Goal: Check status

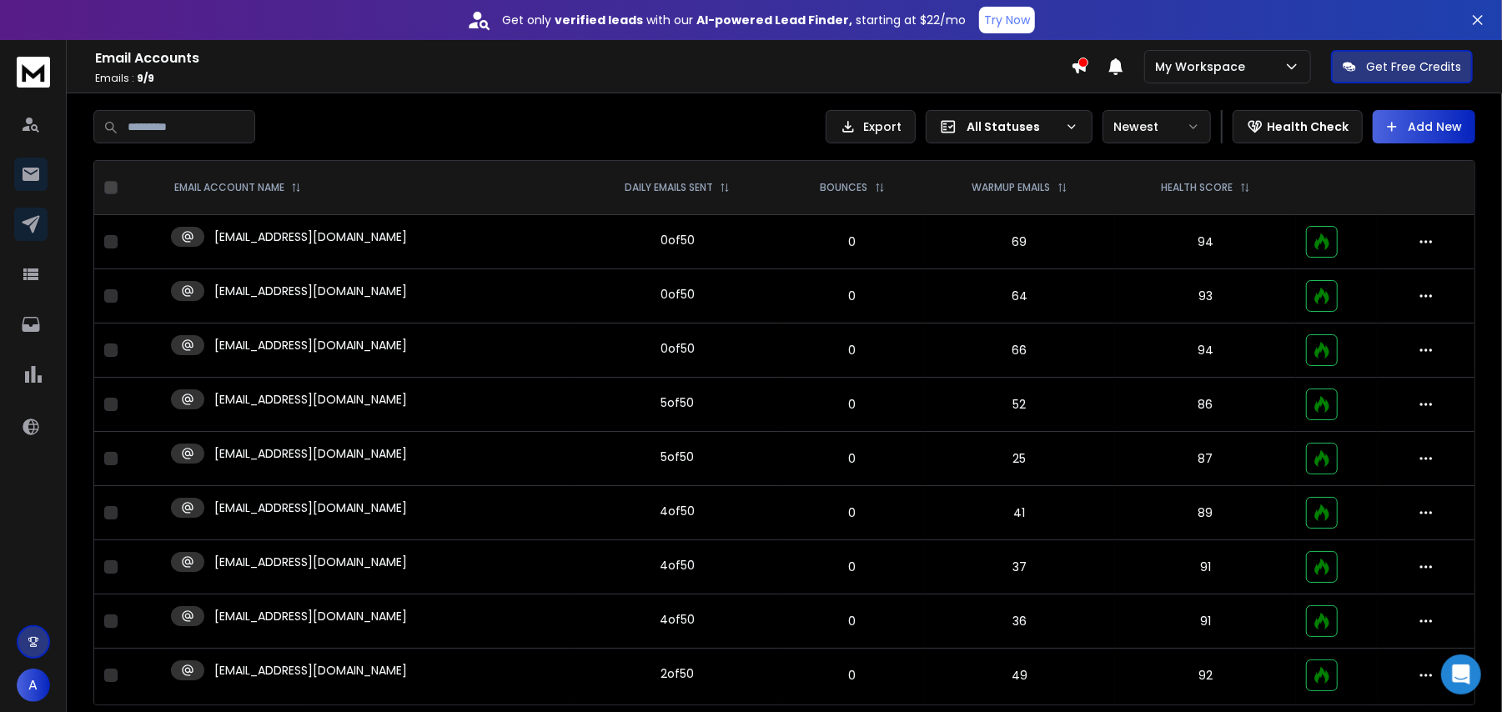
click at [25, 230] on icon at bounding box center [31, 224] width 20 height 20
click at [30, 218] on icon at bounding box center [31, 224] width 20 height 20
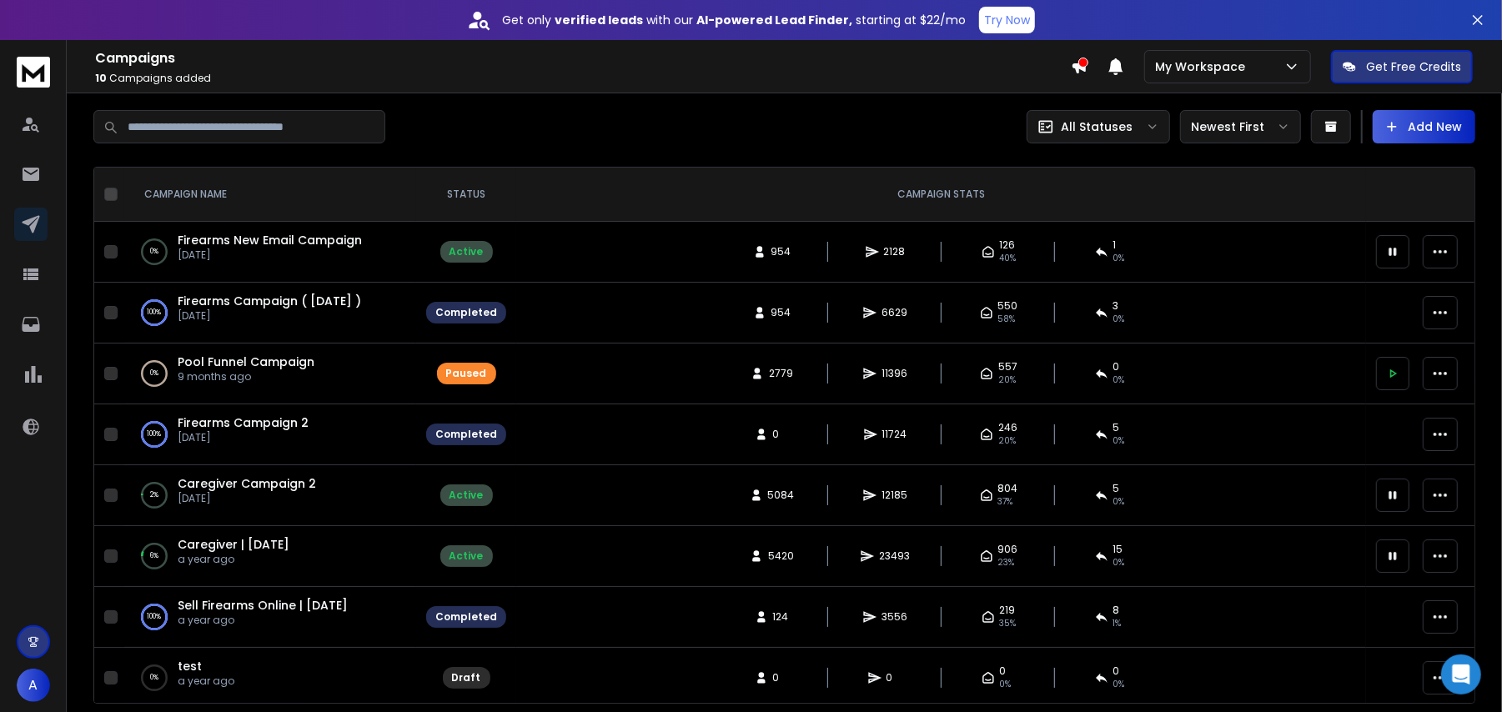
click at [268, 245] on span "Firearms New Email Campaign" at bounding box center [270, 240] width 184 height 17
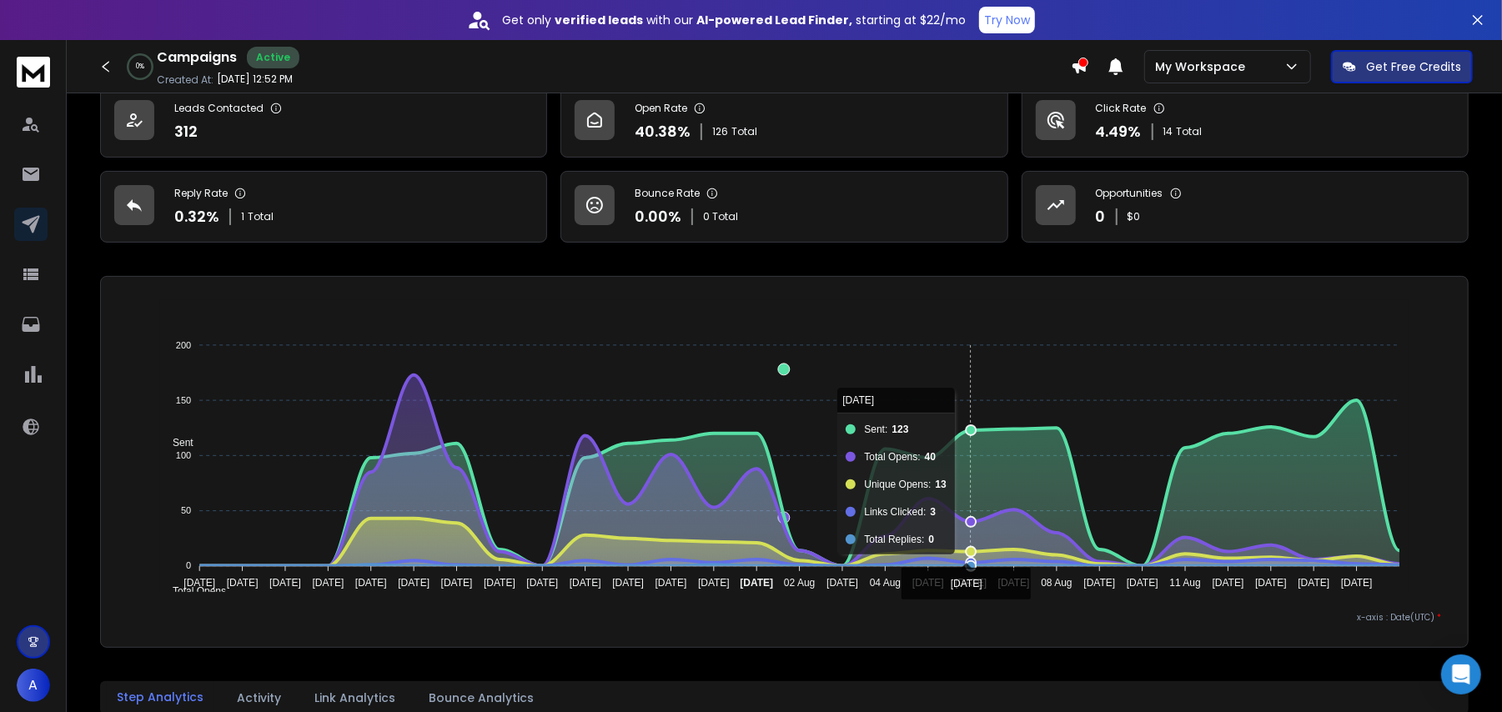
scroll to position [194, 0]
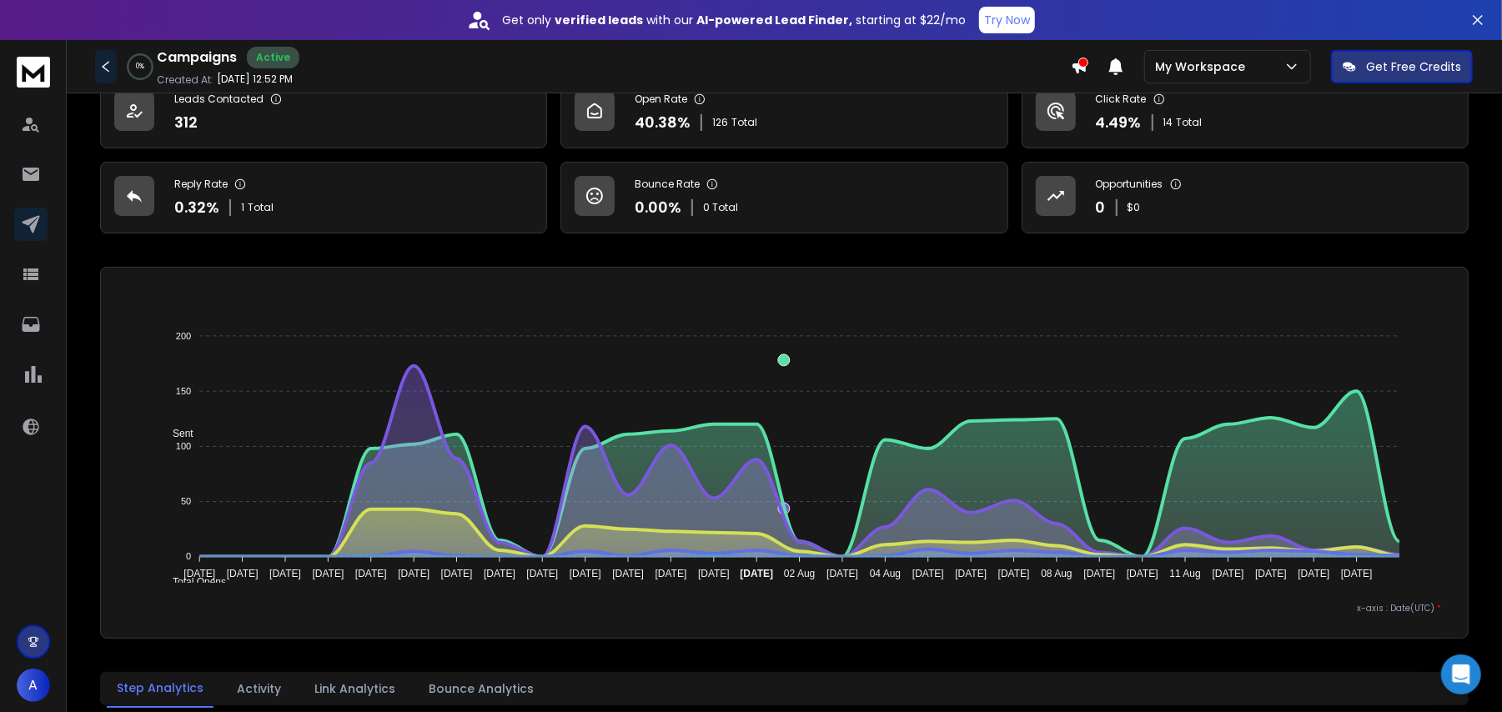
click at [101, 59] on icon at bounding box center [105, 66] width 15 height 15
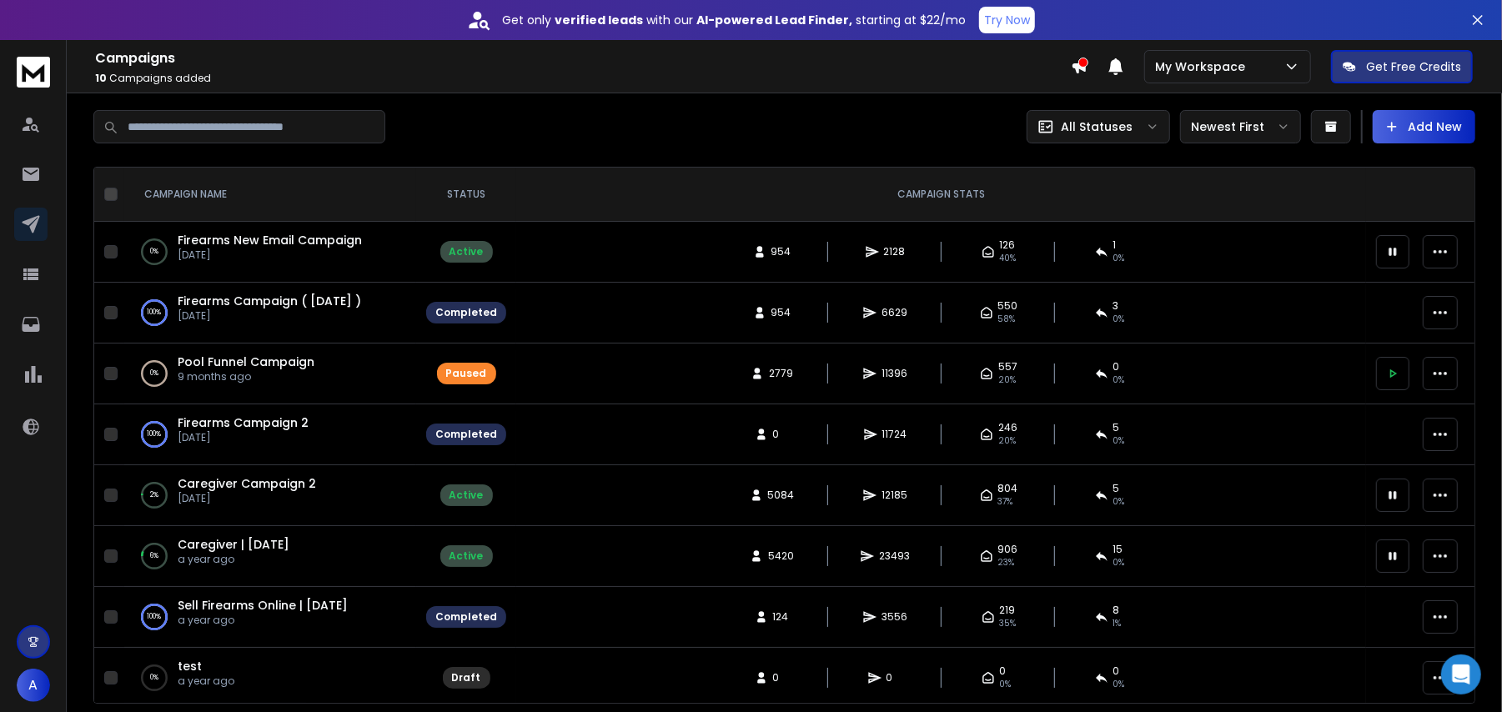
click at [232, 485] on span "Caregiver Campaign 2" at bounding box center [247, 483] width 138 height 17
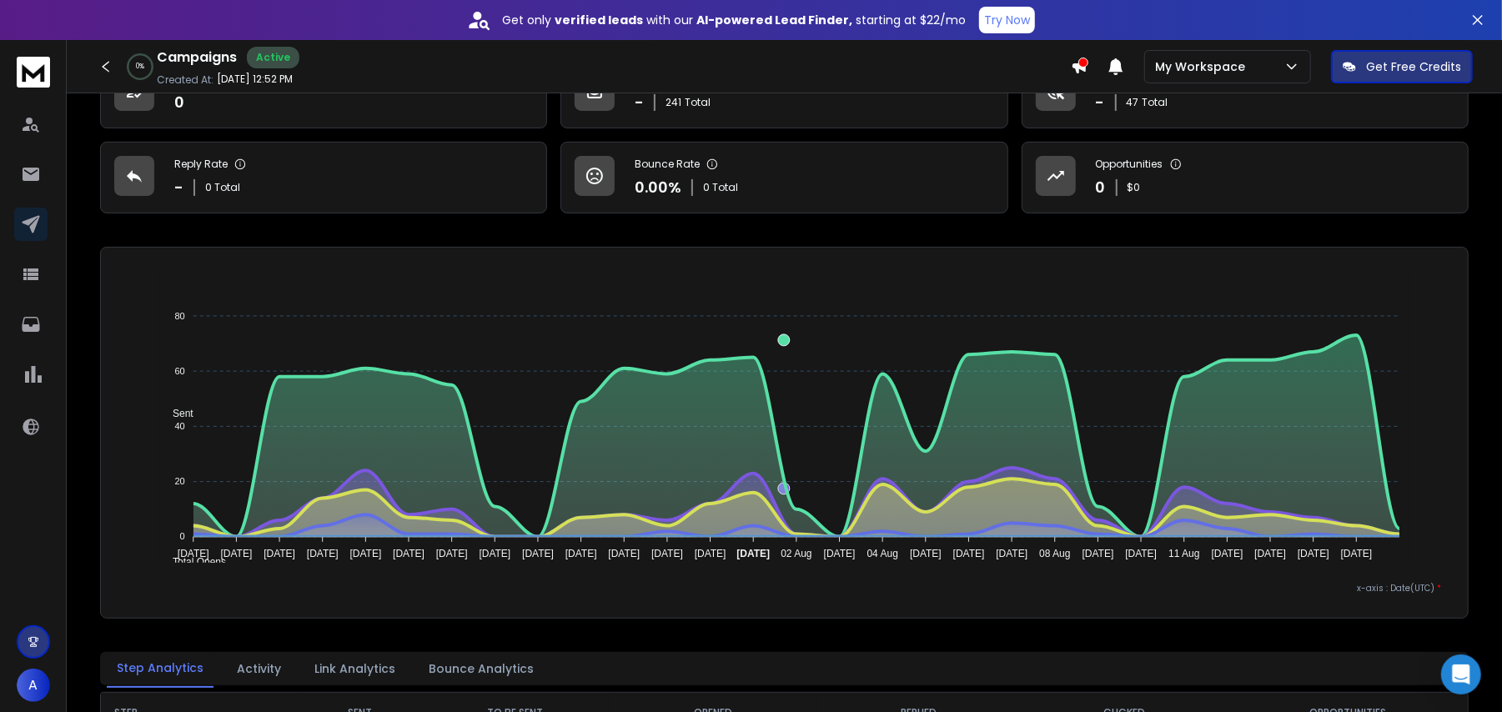
scroll to position [232, 0]
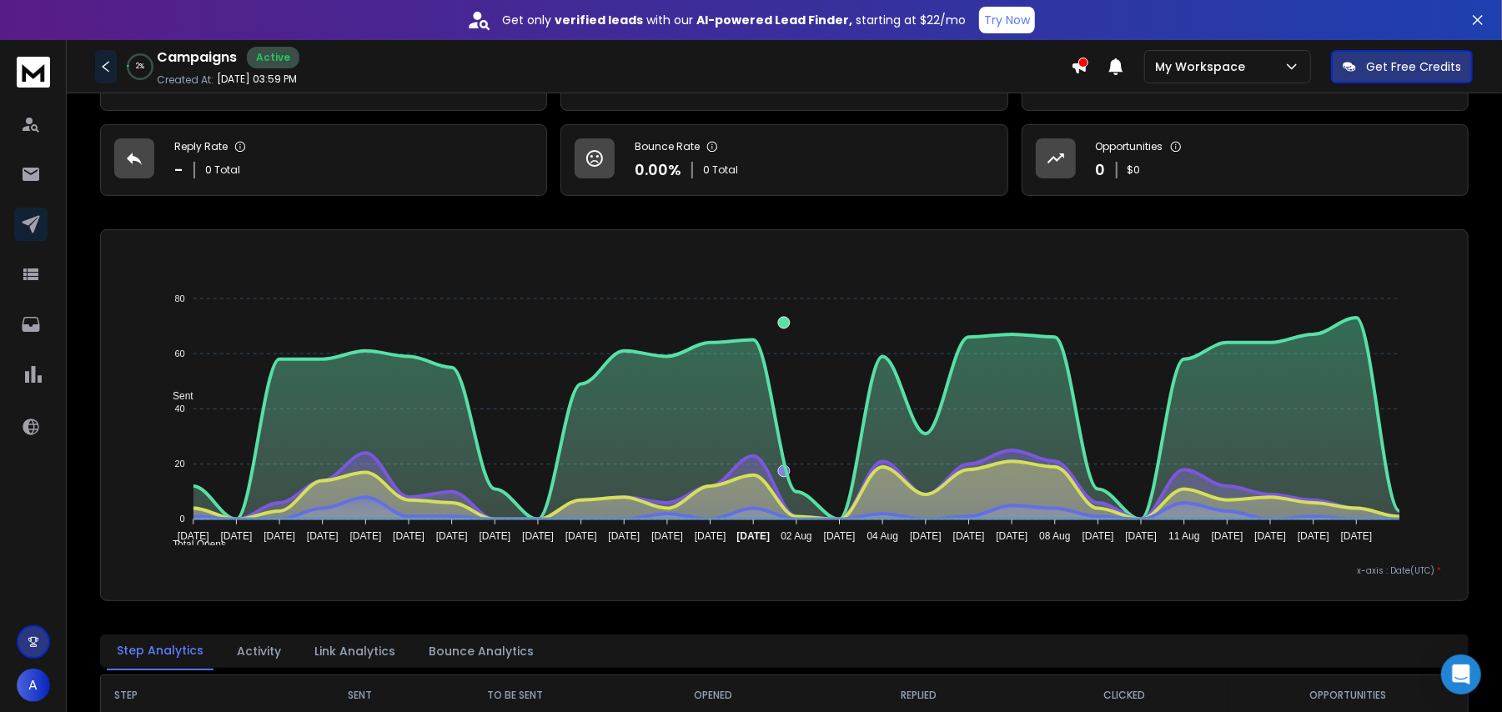
click at [115, 67] on button at bounding box center [106, 66] width 22 height 33
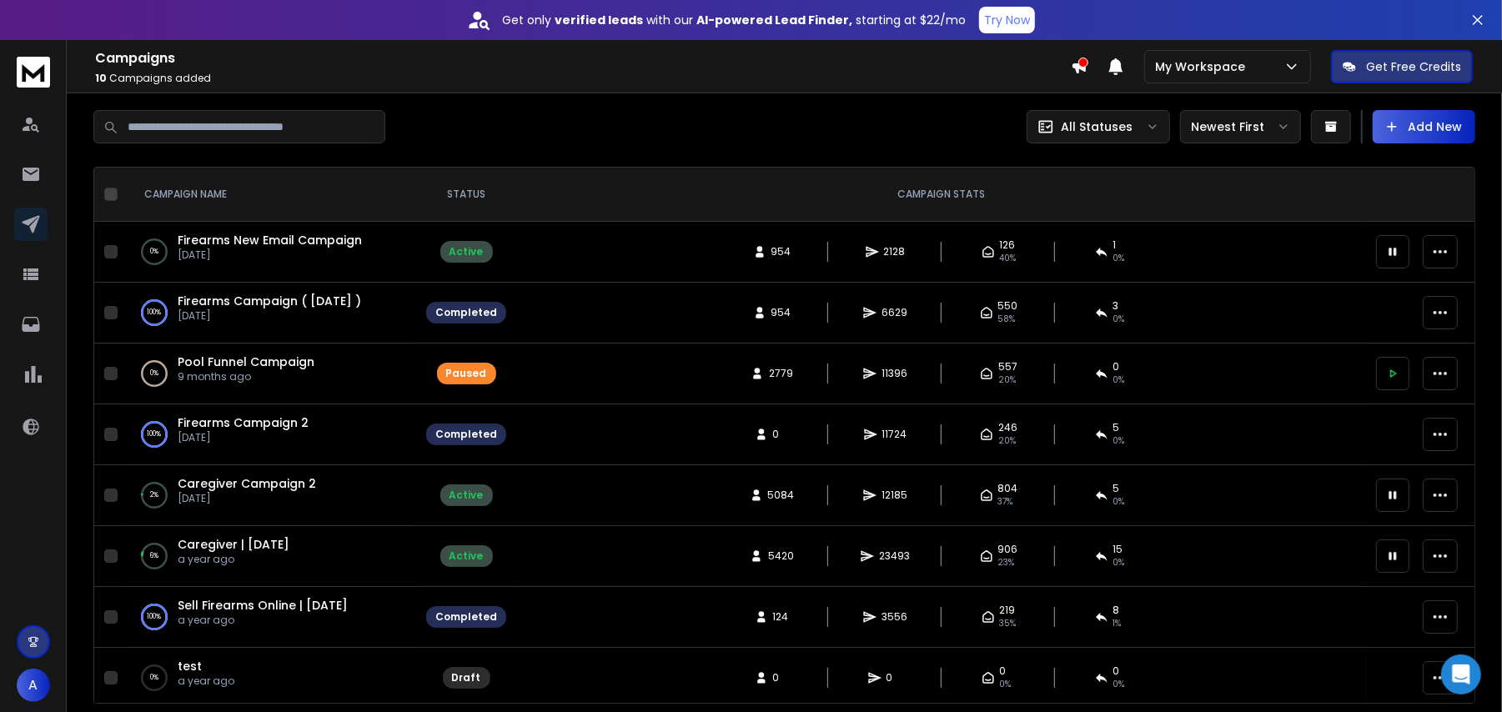
click at [268, 553] on span "Caregiver | [DATE]" at bounding box center [234, 544] width 112 height 17
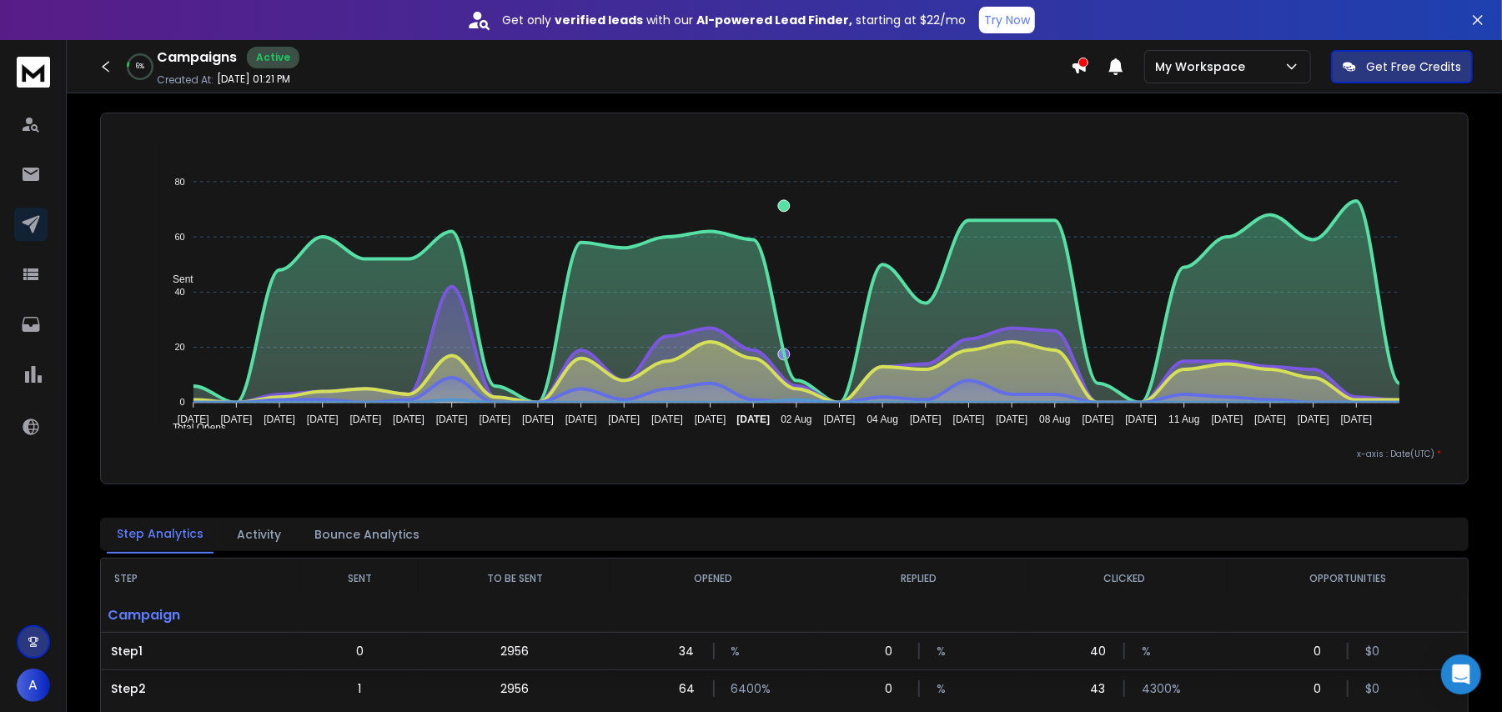
scroll to position [368, 0]
